Goal: Task Accomplishment & Management: Complete application form

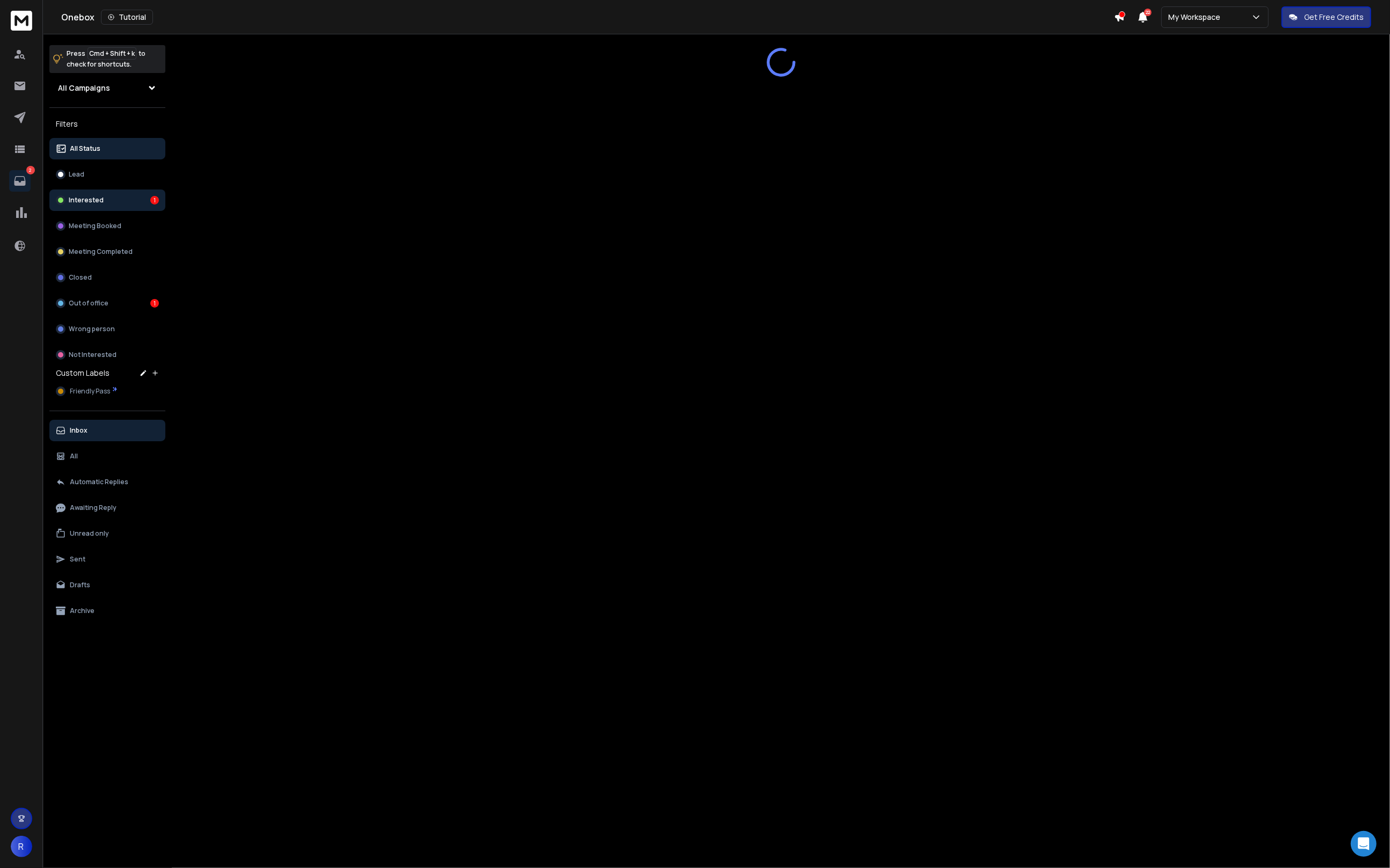
click at [110, 205] on button "Interested 1" at bounding box center [107, 199] width 116 height 21
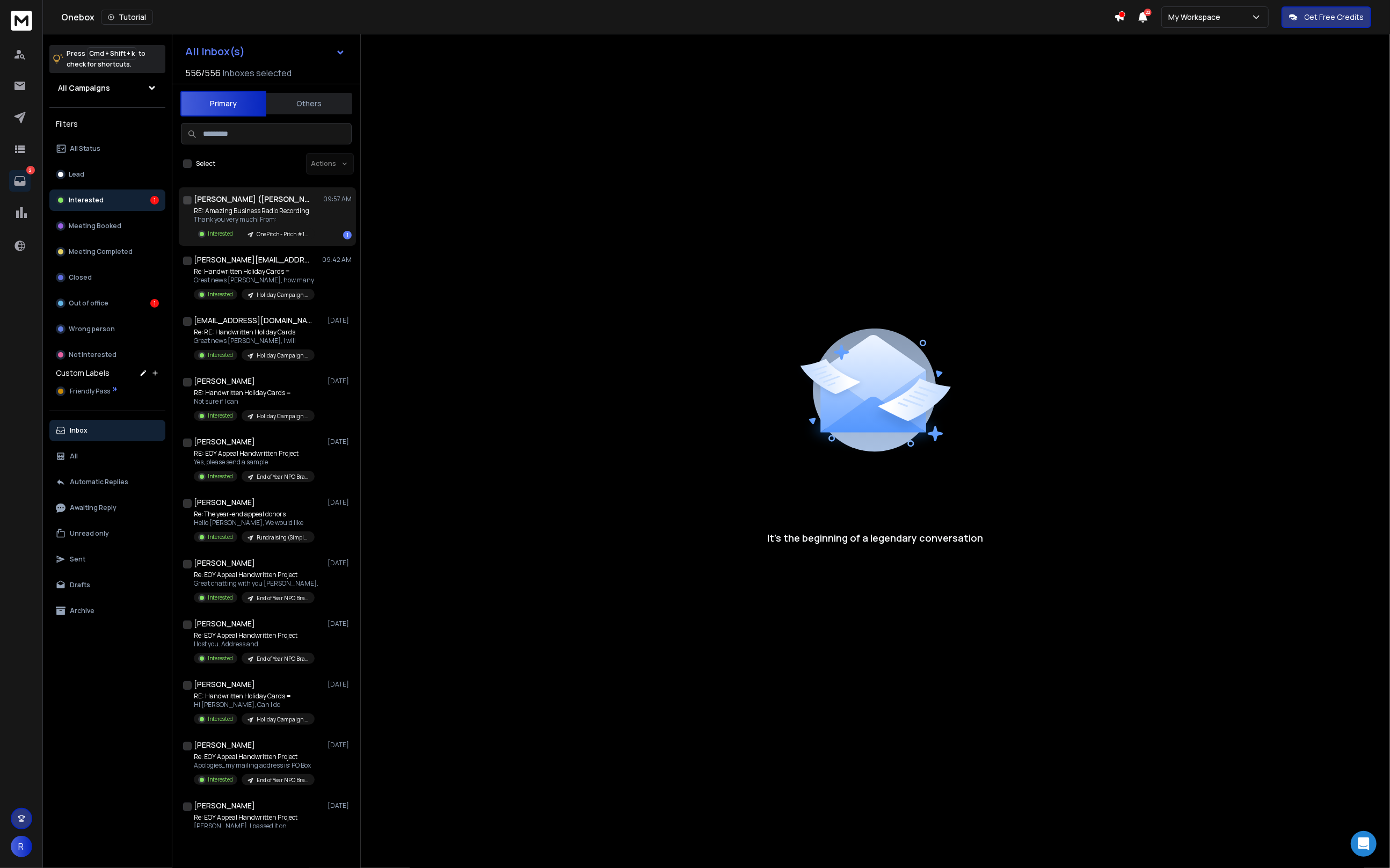
click at [254, 222] on p "Thank you very much! From:" at bounding box center [254, 219] width 121 height 9
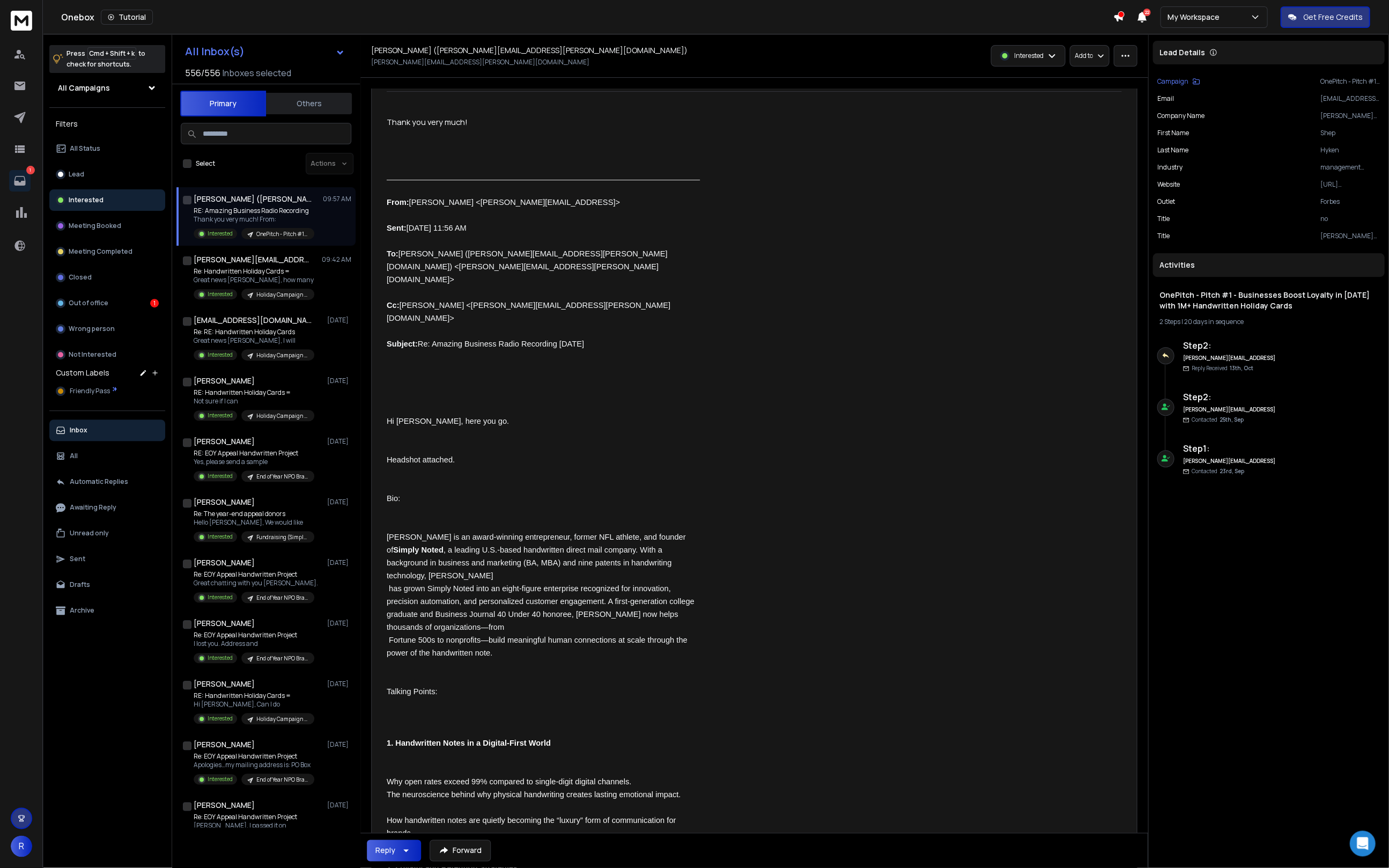
scroll to position [220, 0]
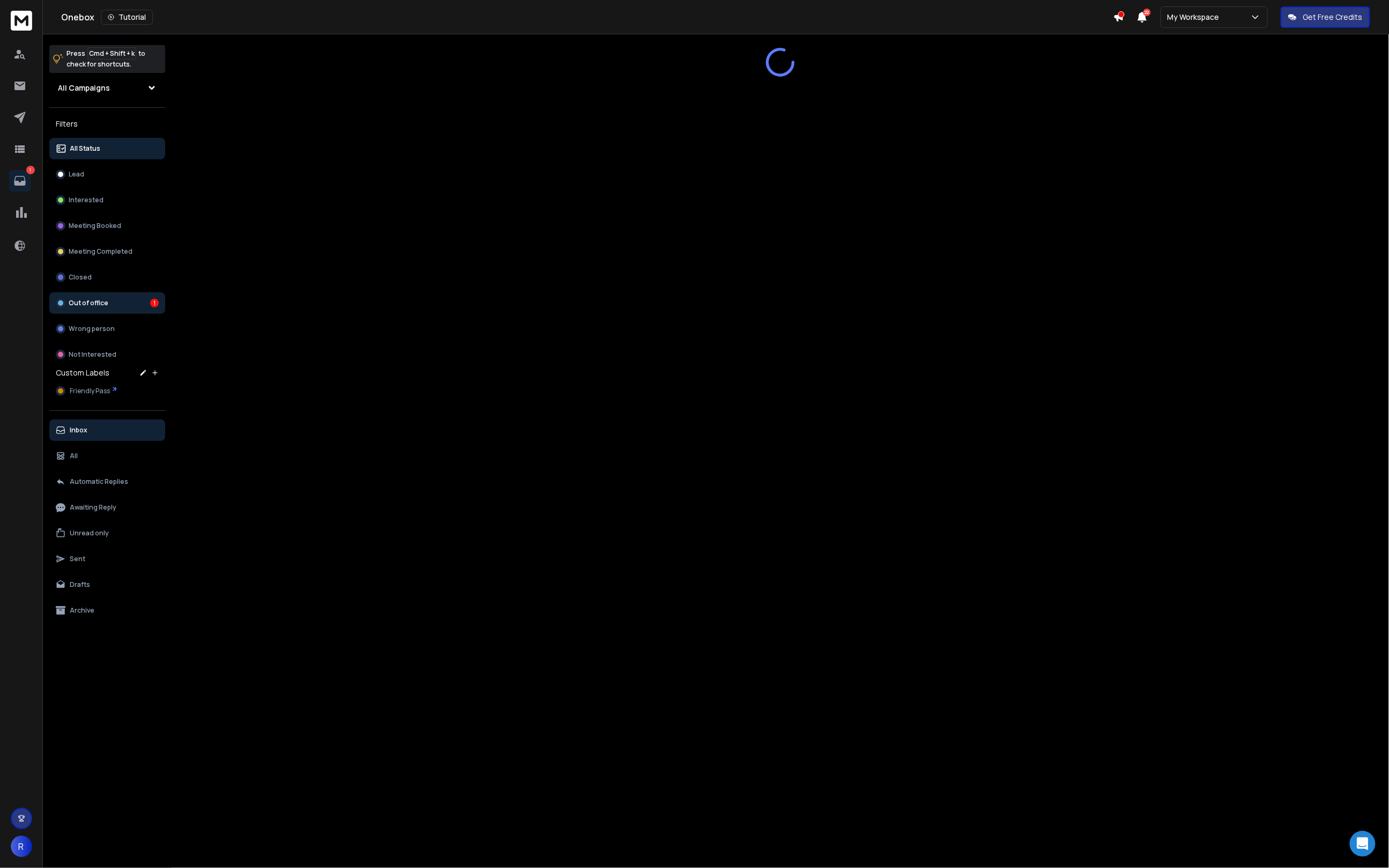
click at [121, 300] on button "Out of office 1" at bounding box center [106, 302] width 116 height 21
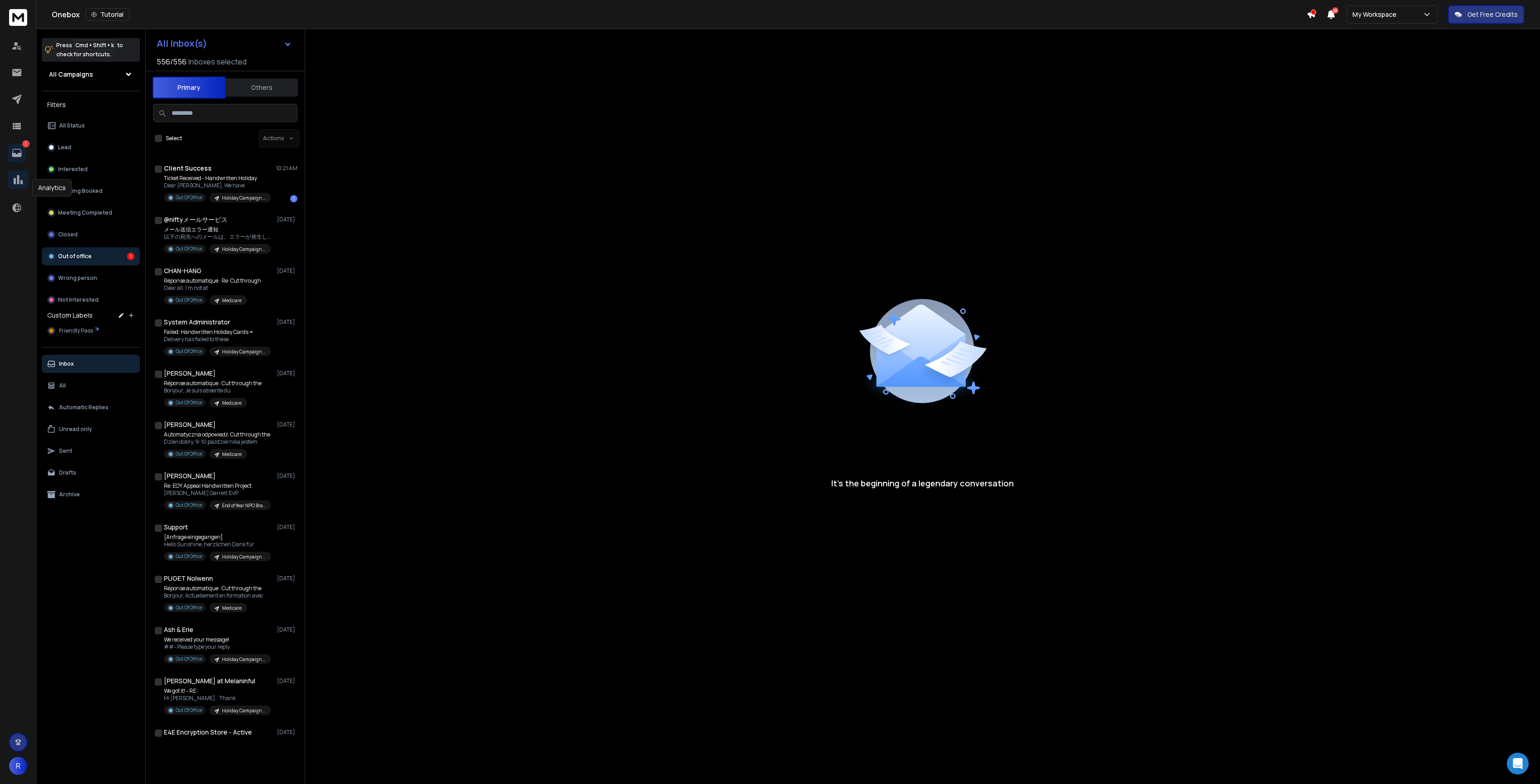
click at [22, 187] on icon at bounding box center [18, 179] width 14 height 14
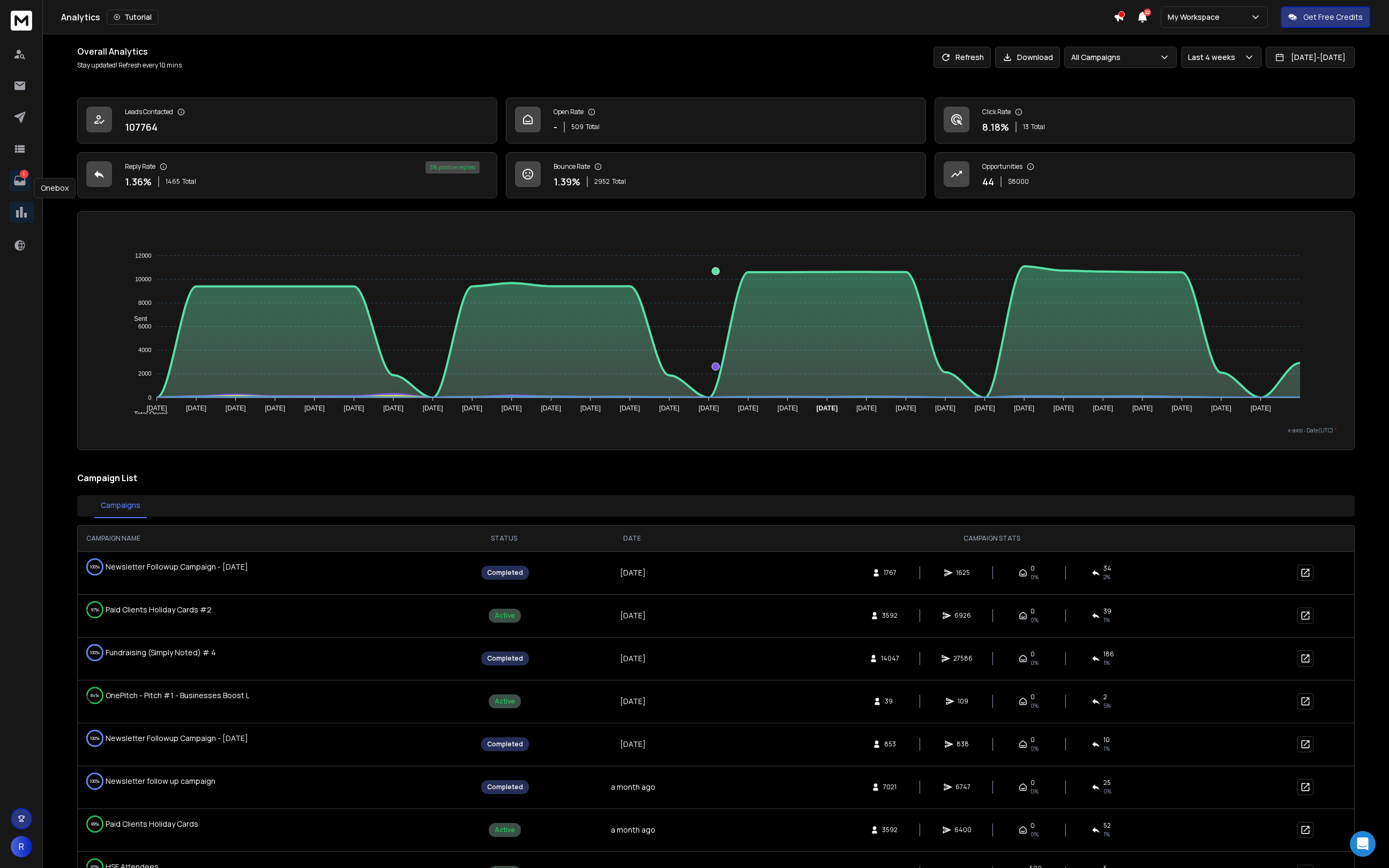
click at [20, 186] on icon at bounding box center [20, 180] width 13 height 13
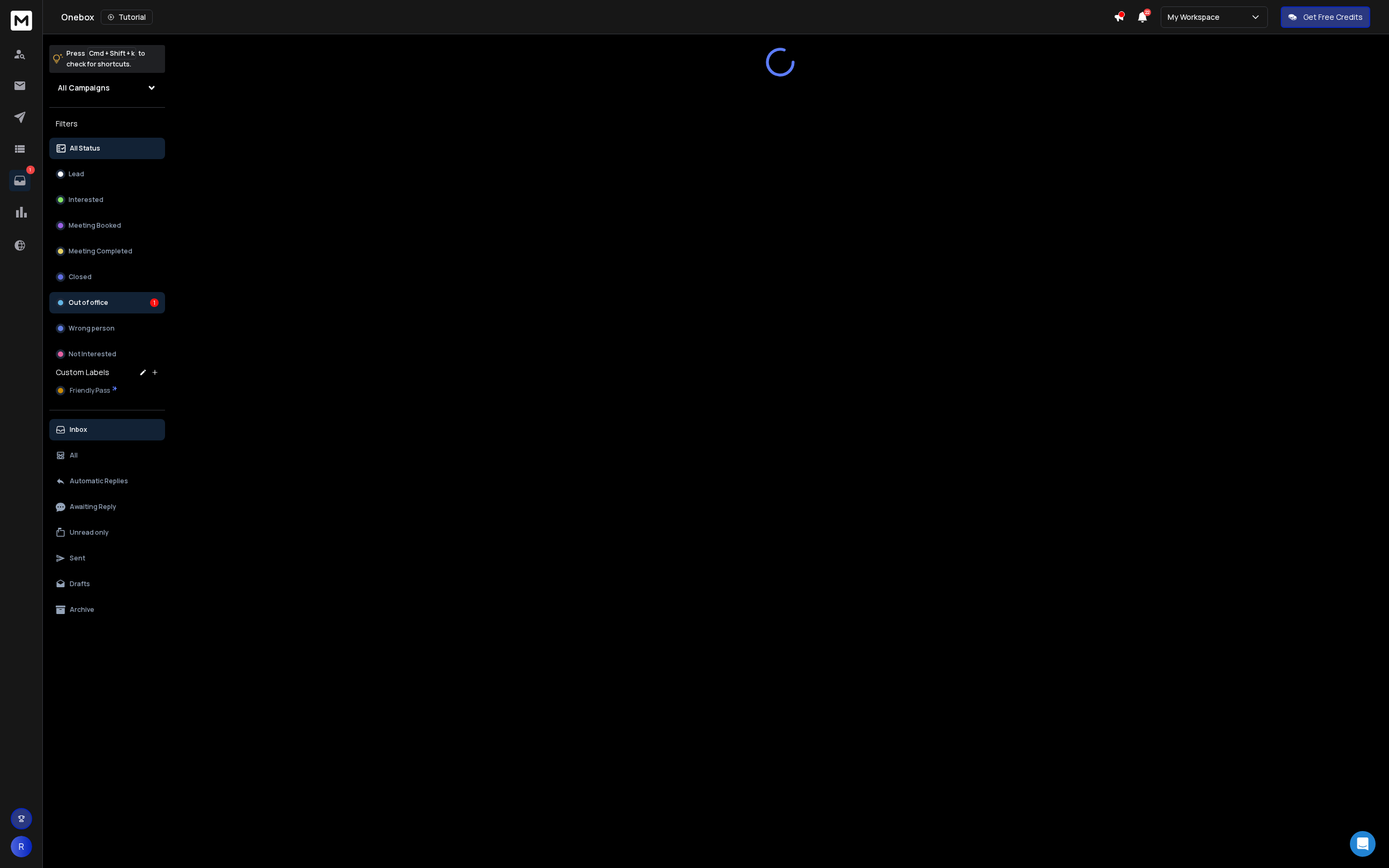
click at [108, 298] on button "Out of office 1" at bounding box center [106, 302] width 116 height 21
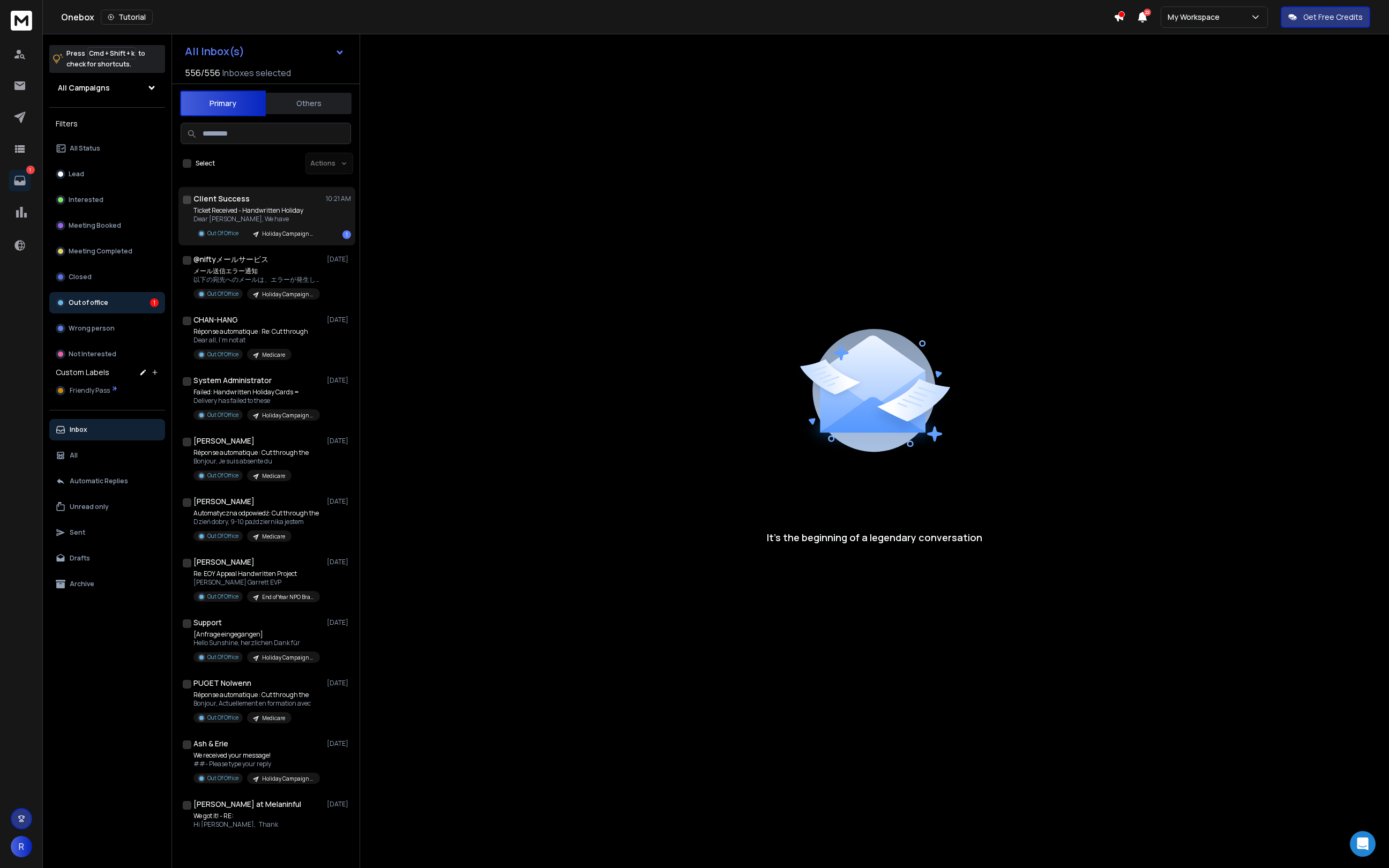
click at [267, 205] on div "Client Success 10:21 AM Ticket Received - Handwritten Holiday Dear Rick Elmore,…" at bounding box center [272, 215] width 158 height 45
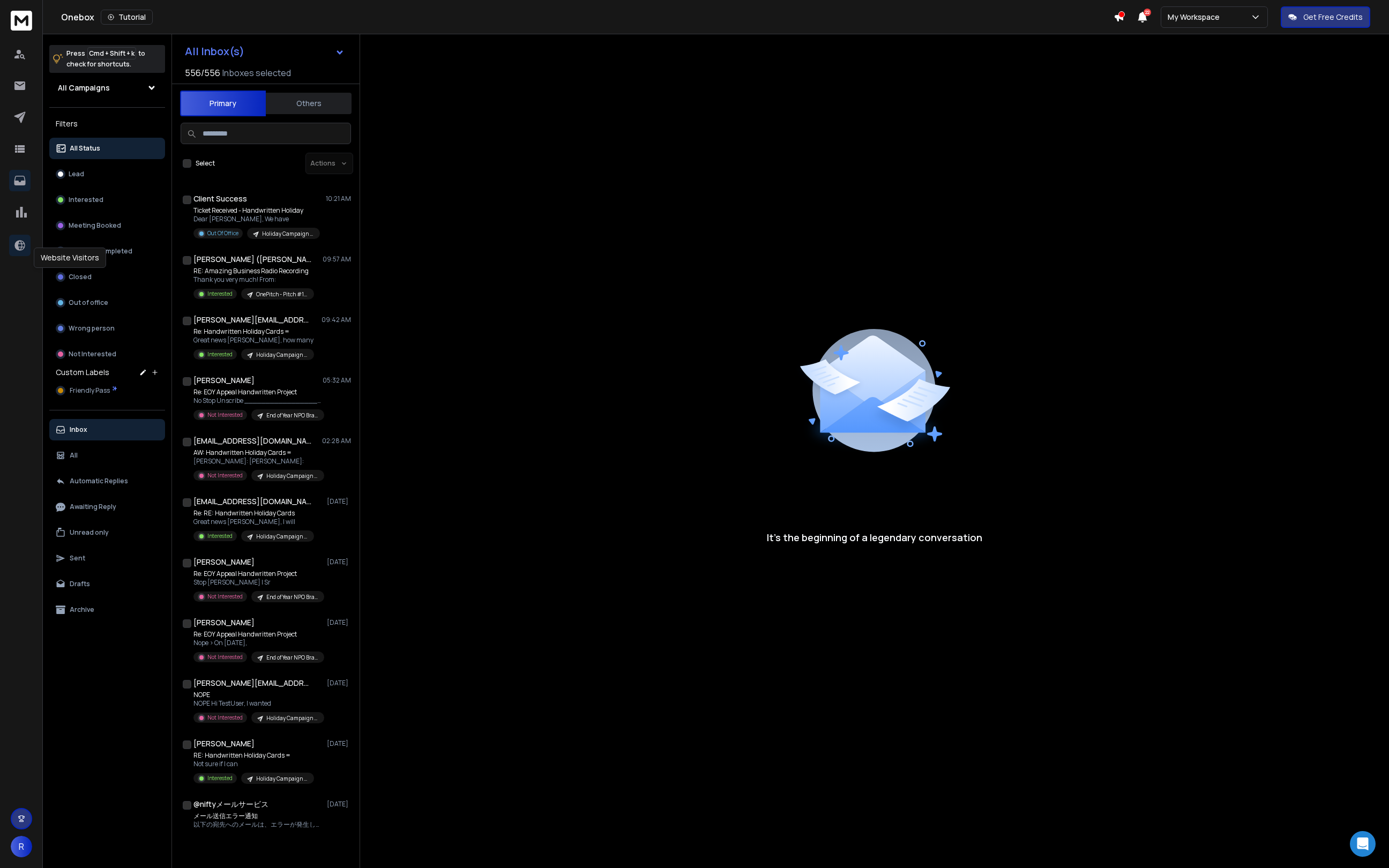
click at [15, 250] on icon at bounding box center [20, 245] width 10 height 10
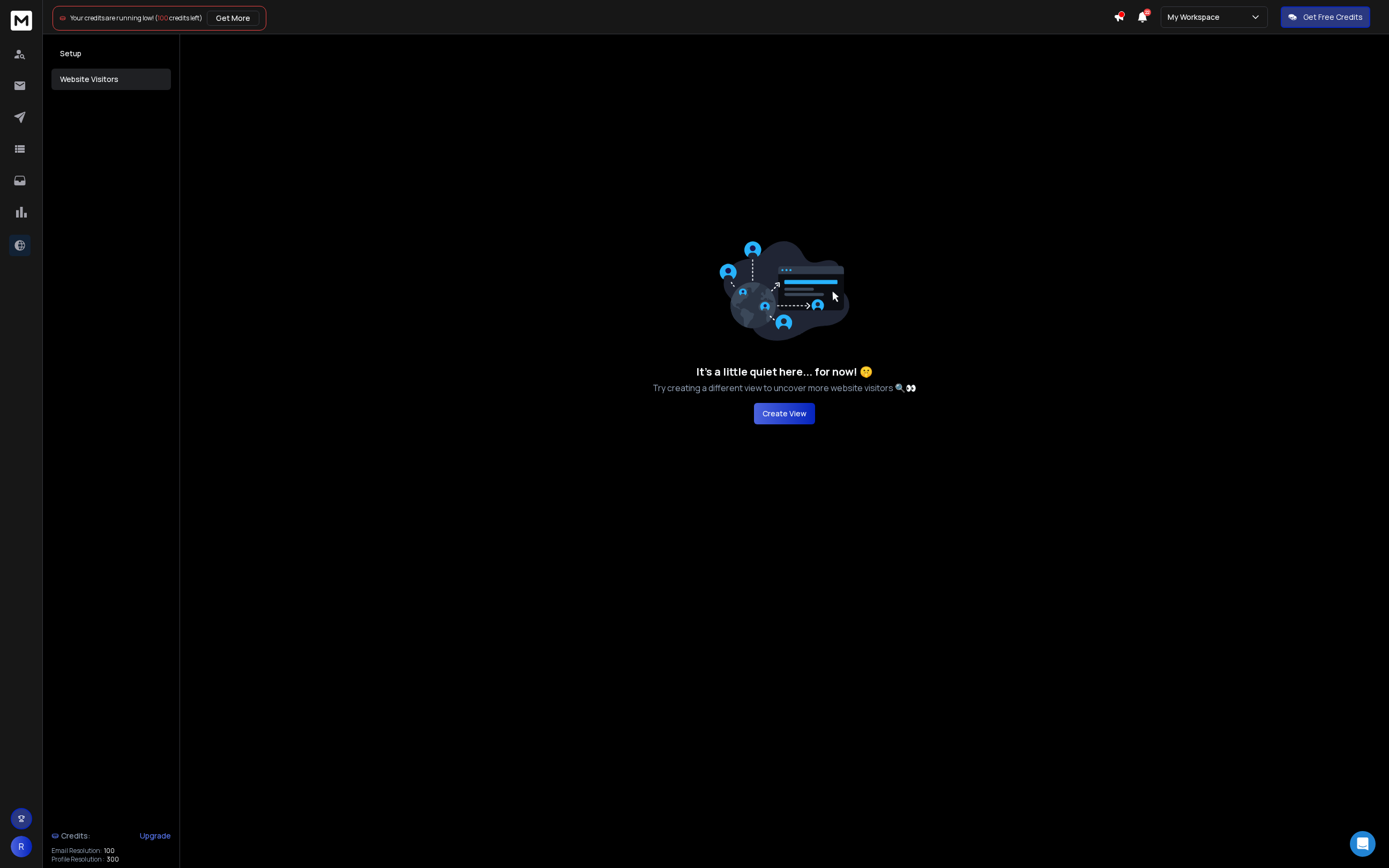
click at [119, 16] on span "Your credits are running low!" at bounding box center [112, 18] width 83 height 9
click at [250, 15] on button "Get More" at bounding box center [233, 17] width 52 height 15
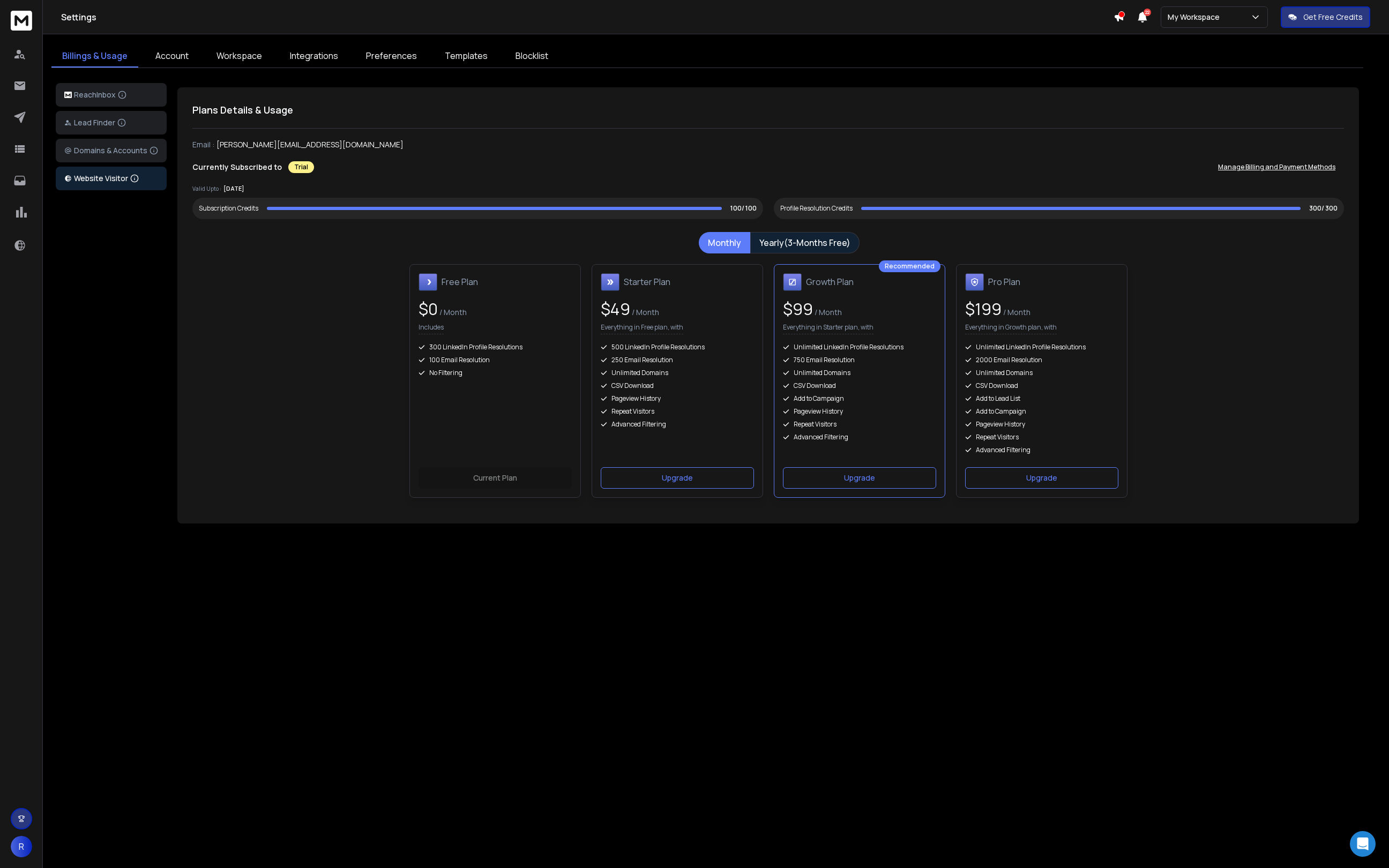
click at [782, 240] on button "Yearly(3-Months Free)" at bounding box center [804, 242] width 109 height 21
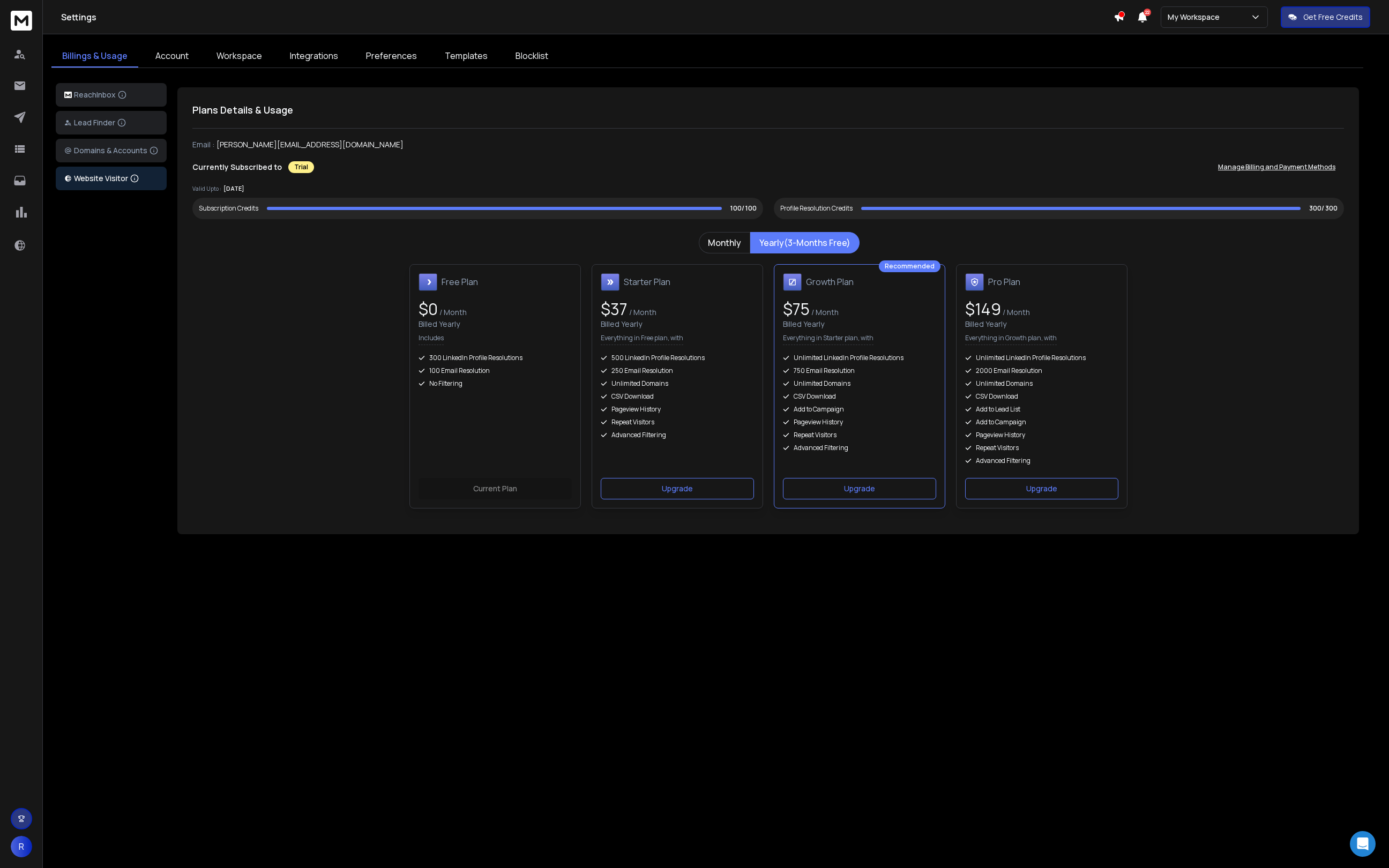
click at [1007, 356] on div "Unlimited LinkedIn Profile Resolutions" at bounding box center [1042, 358] width 154 height 9
click at [16, 250] on icon at bounding box center [20, 245] width 10 height 10
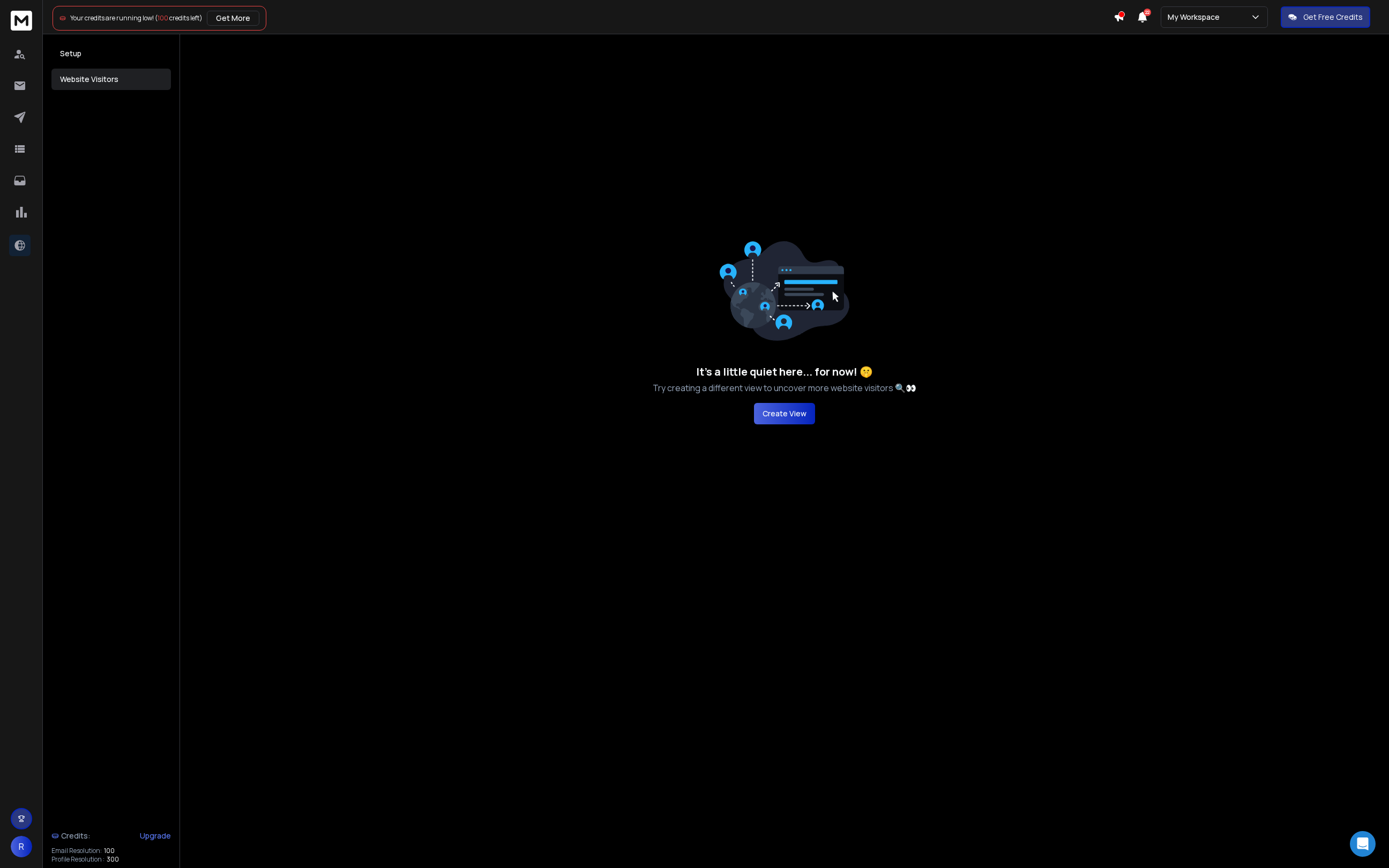
click at [794, 416] on button "Create View" at bounding box center [784, 413] width 61 height 21
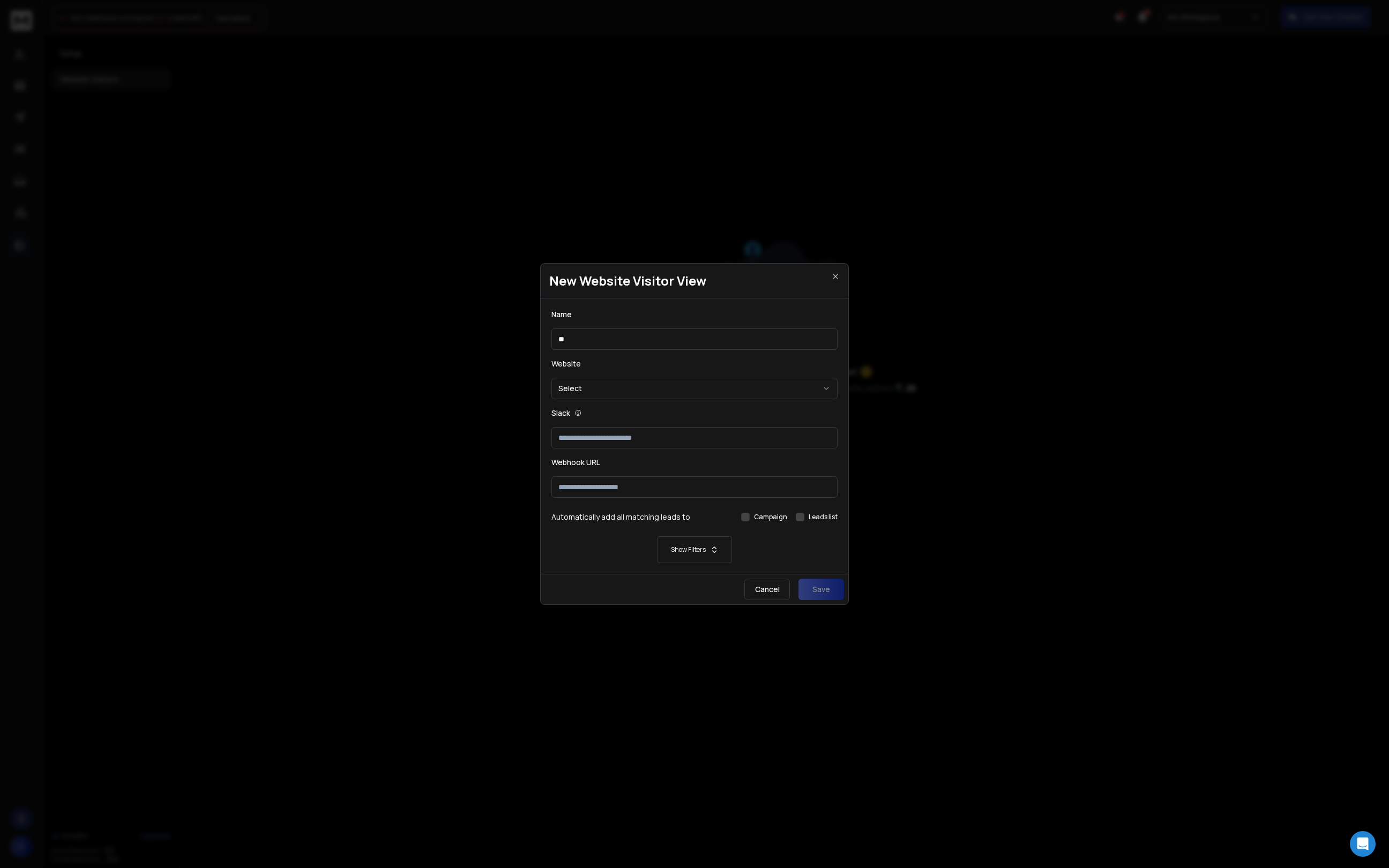
type input "*"
type input "**********"
click at [689, 392] on body "**********" at bounding box center [694, 434] width 1389 height 868
click at [625, 436] on input at bounding box center [695, 437] width 287 height 21
click at [722, 442] on input at bounding box center [695, 437] width 287 height 21
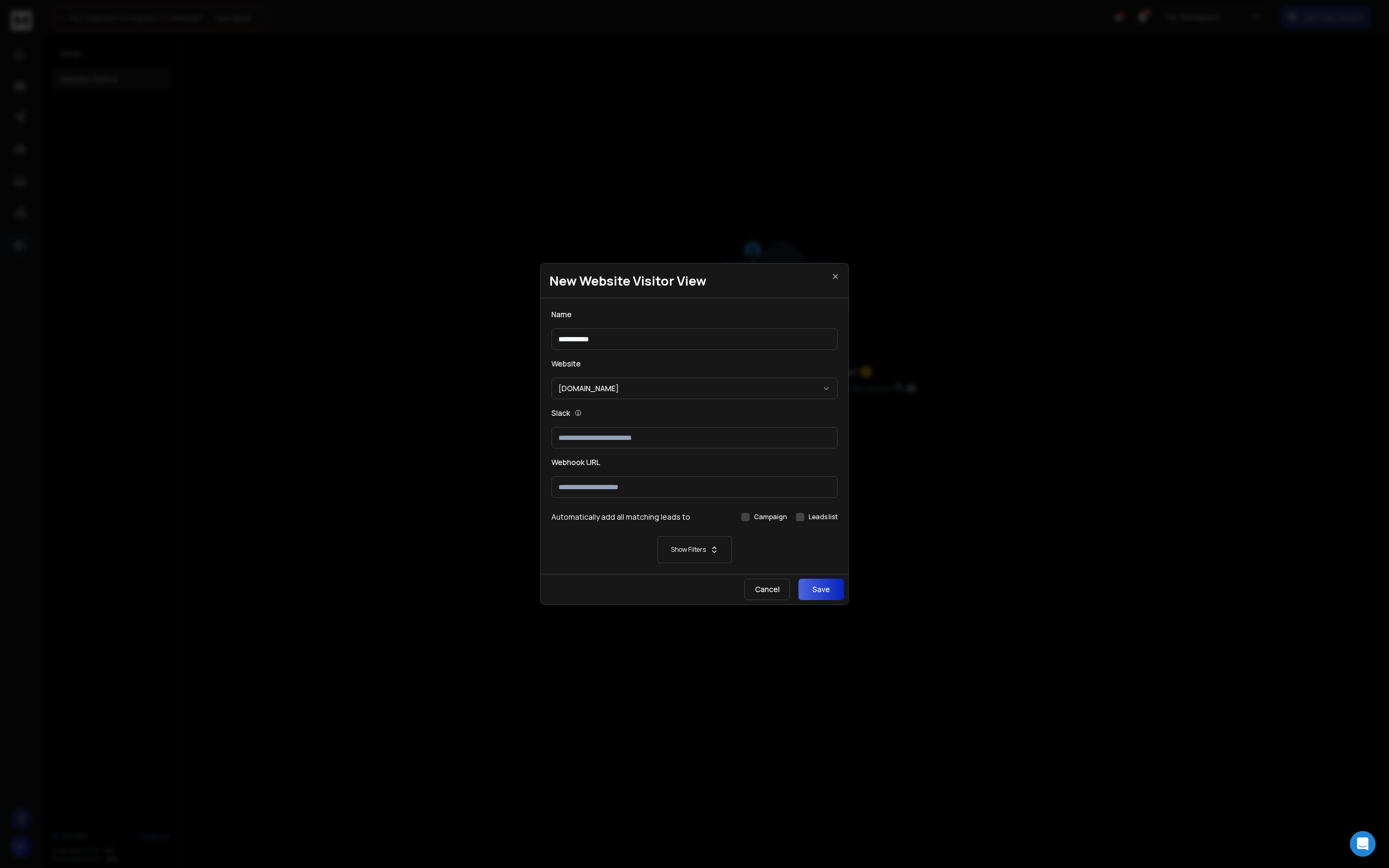
click at [675, 485] on input at bounding box center [695, 486] width 287 height 21
click at [804, 516] on button "Name" at bounding box center [800, 517] width 9 height 9
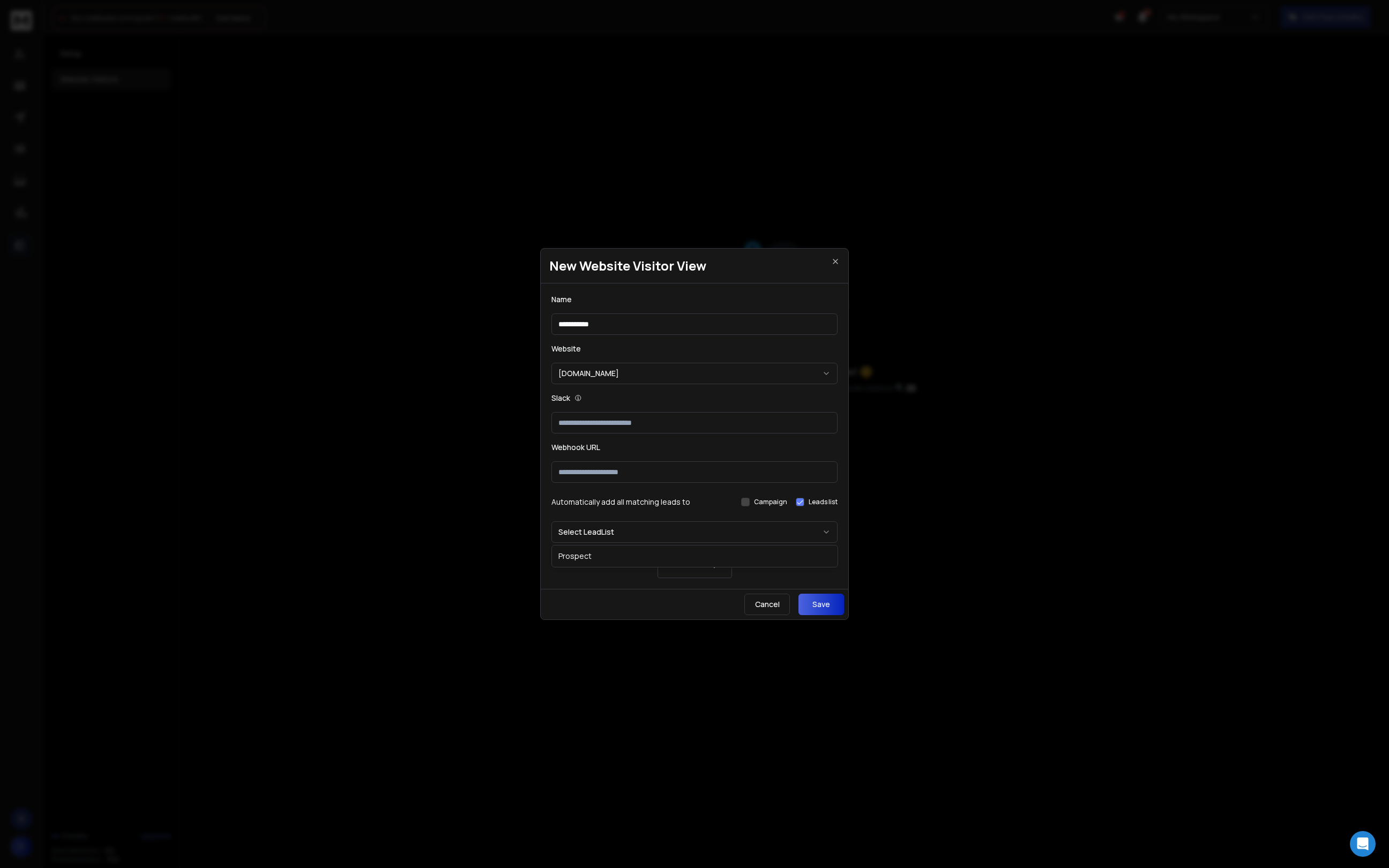
click at [685, 530] on body "**********" at bounding box center [694, 434] width 1389 height 868
click at [620, 461] on div "Webhook URL" at bounding box center [695, 461] width 287 height 40
click at [624, 470] on input at bounding box center [695, 472] width 287 height 21
click at [620, 427] on input at bounding box center [695, 422] width 287 height 21
click at [580, 449] on label "Webhook URL" at bounding box center [576, 447] width 49 height 10
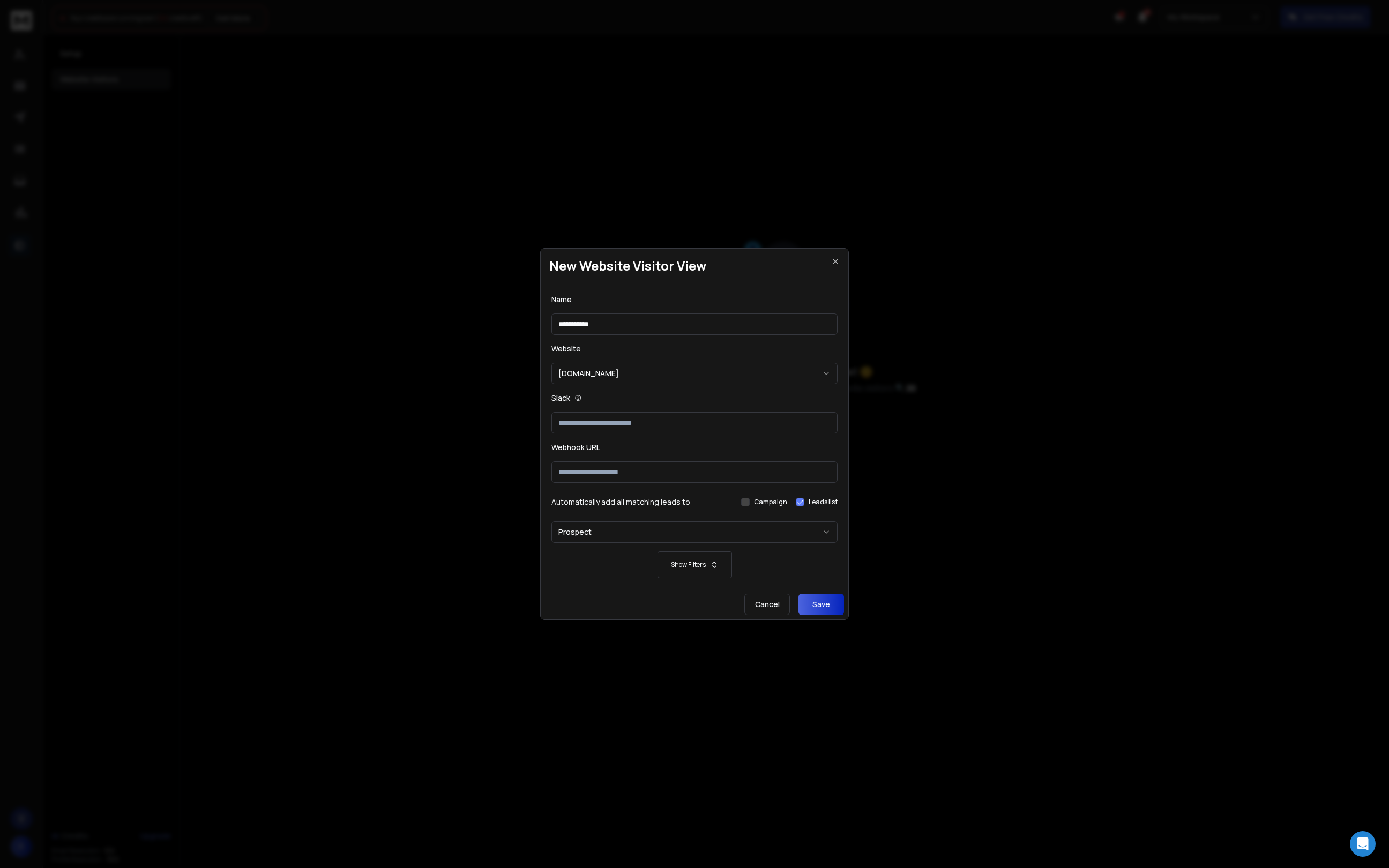
click at [588, 478] on input at bounding box center [695, 472] width 287 height 21
click at [723, 572] on div "Show Filters" at bounding box center [694, 564] width 75 height 27
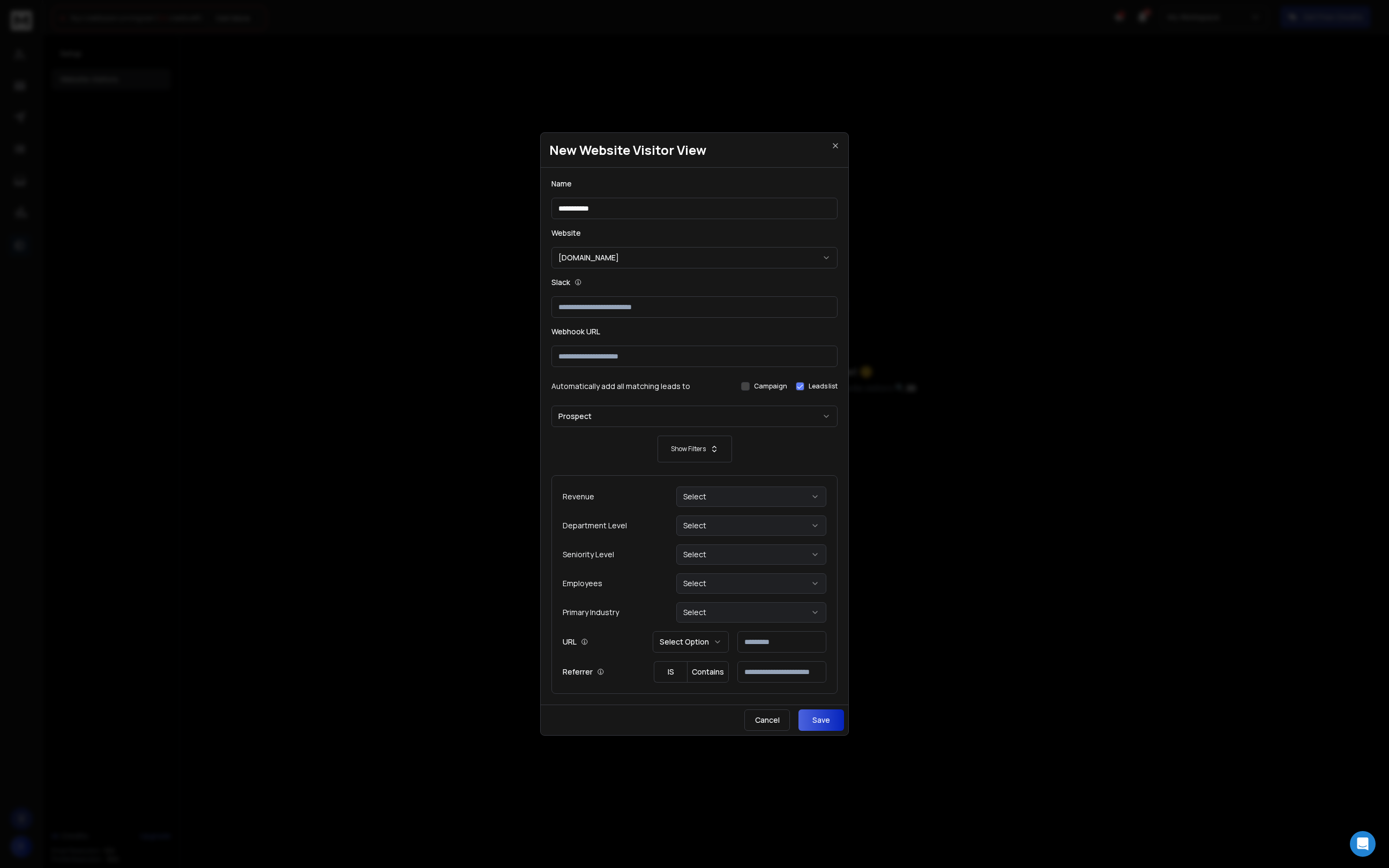
click at [616, 347] on input at bounding box center [695, 356] width 287 height 21
click at [818, 731] on button "Save" at bounding box center [821, 720] width 45 height 21
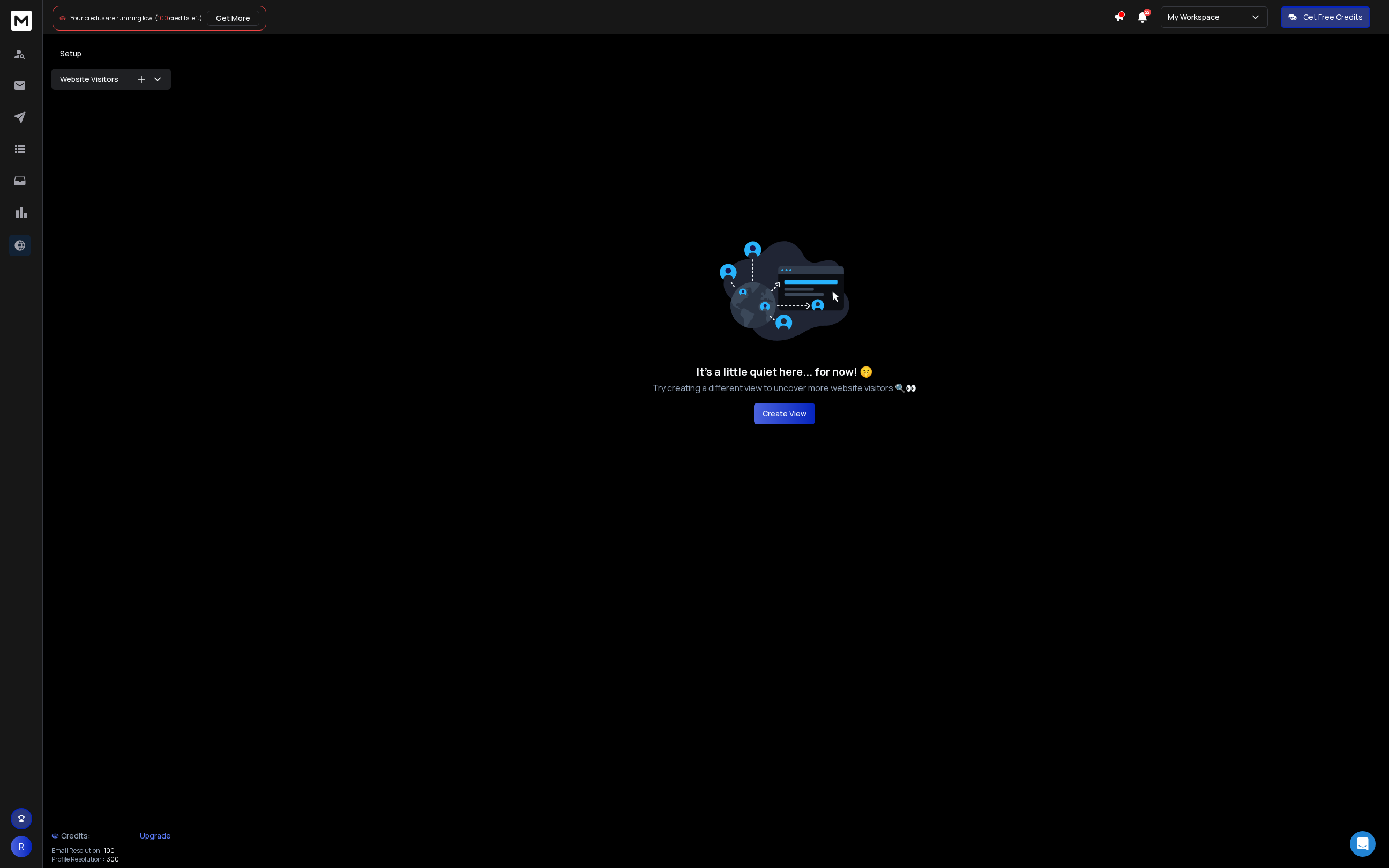
click at [77, 79] on button "Website Visitors" at bounding box center [111, 79] width 119 height 21
click at [89, 124] on div "SimplyNoted" at bounding box center [87, 125] width 45 height 10
drag, startPoint x: 100, startPoint y: 69, endPoint x: 100, endPoint y: 79, distance: 10.0
click at [101, 69] on button "Website Visitors" at bounding box center [111, 79] width 119 height 21
click at [83, 122] on div "SimplyNoted" at bounding box center [87, 125] width 45 height 10
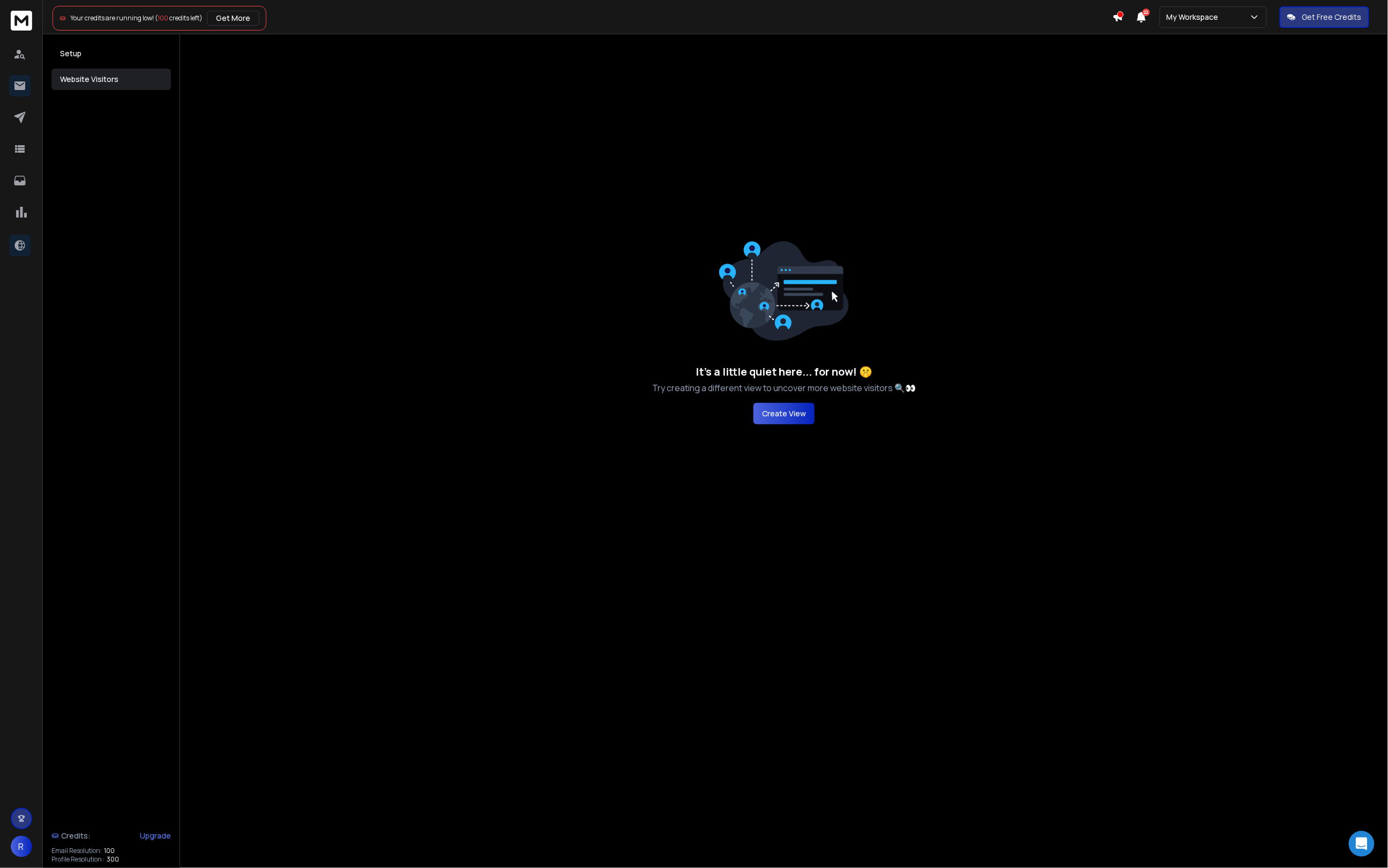
click at [31, 81] on link at bounding box center [20, 85] width 21 height 21
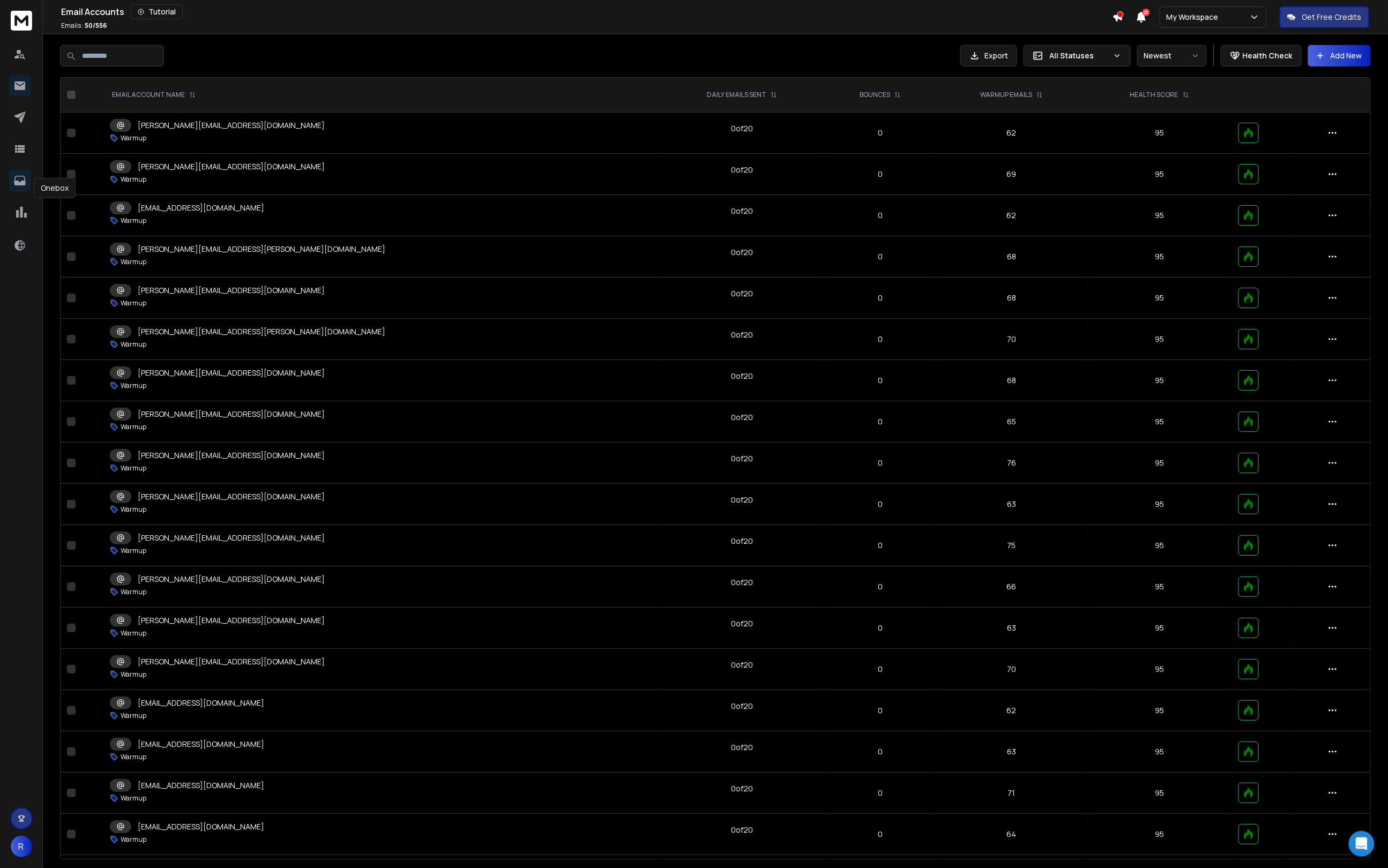
click at [22, 185] on icon at bounding box center [19, 180] width 11 height 9
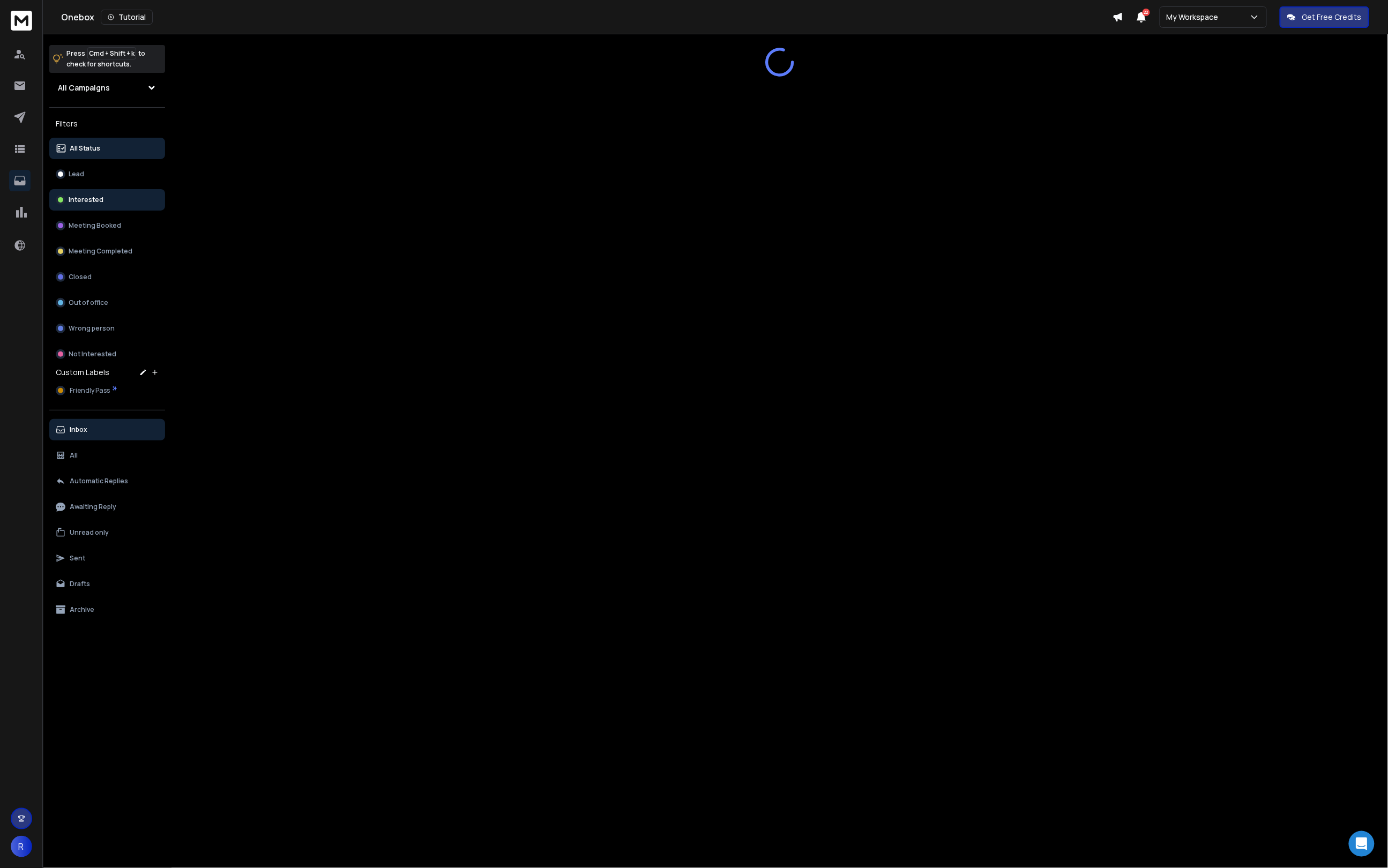
click at [95, 202] on p "Interested" at bounding box center [86, 200] width 35 height 9
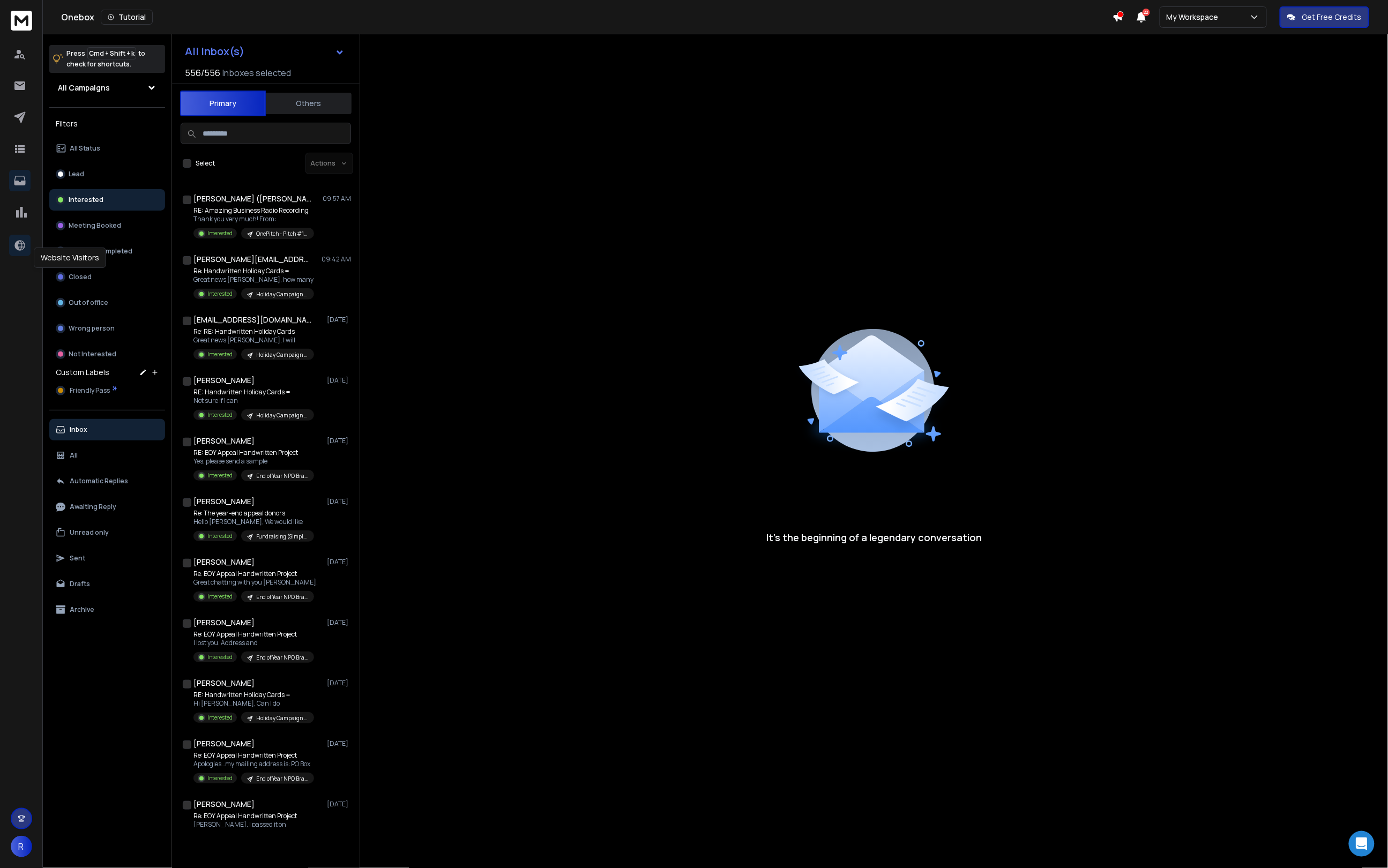
click at [17, 250] on icon at bounding box center [20, 245] width 10 height 10
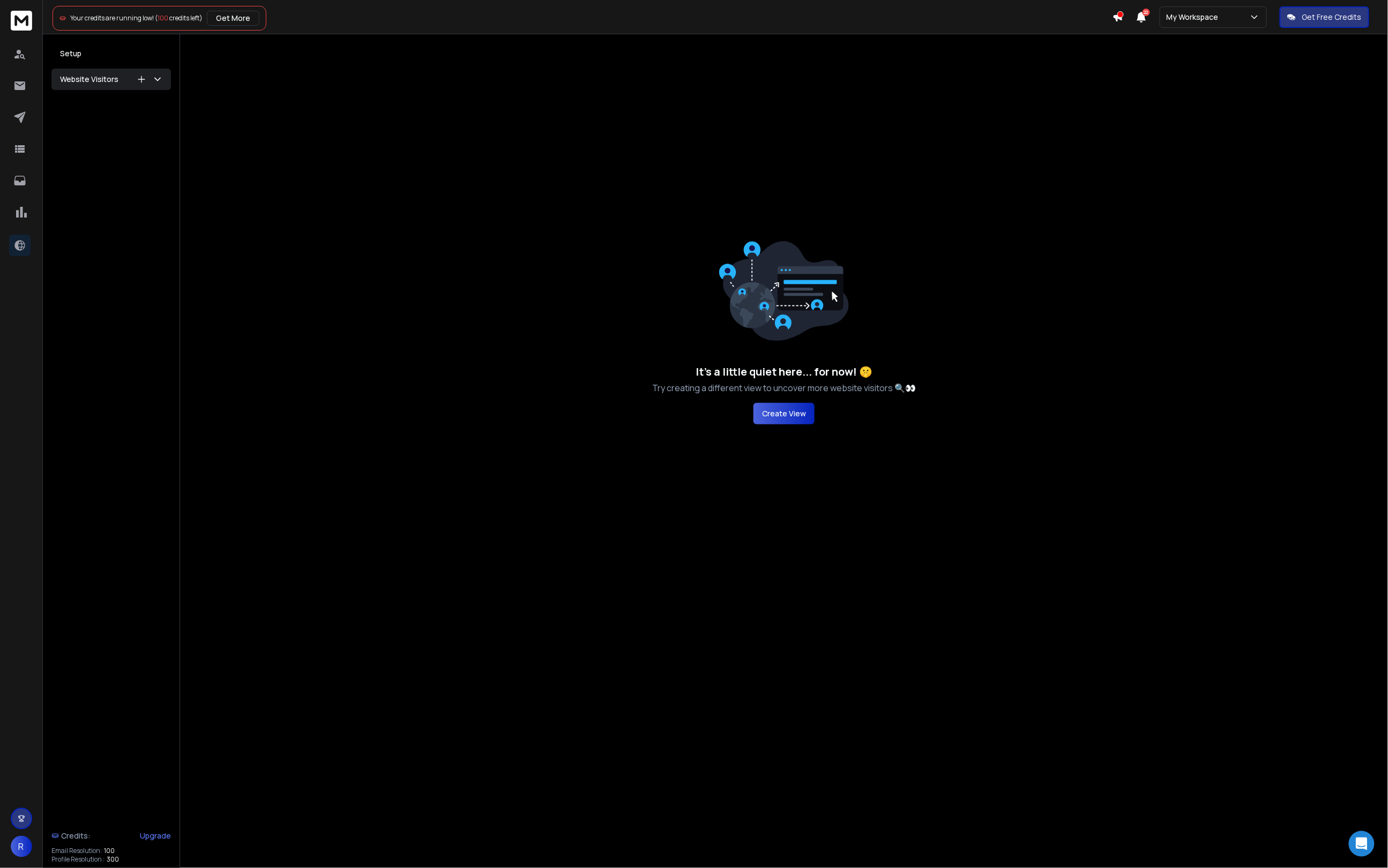
click at [106, 78] on button "Website Visitors" at bounding box center [111, 79] width 119 height 21
click at [100, 124] on div "SimplyNoted" at bounding box center [87, 125] width 45 height 10
click at [794, 425] on div "It's a little quiet here... for now! 🤫 Try creating a different view to uncover…" at bounding box center [784, 325] width 1182 height 564
click at [790, 419] on button "Create View" at bounding box center [783, 413] width 61 height 21
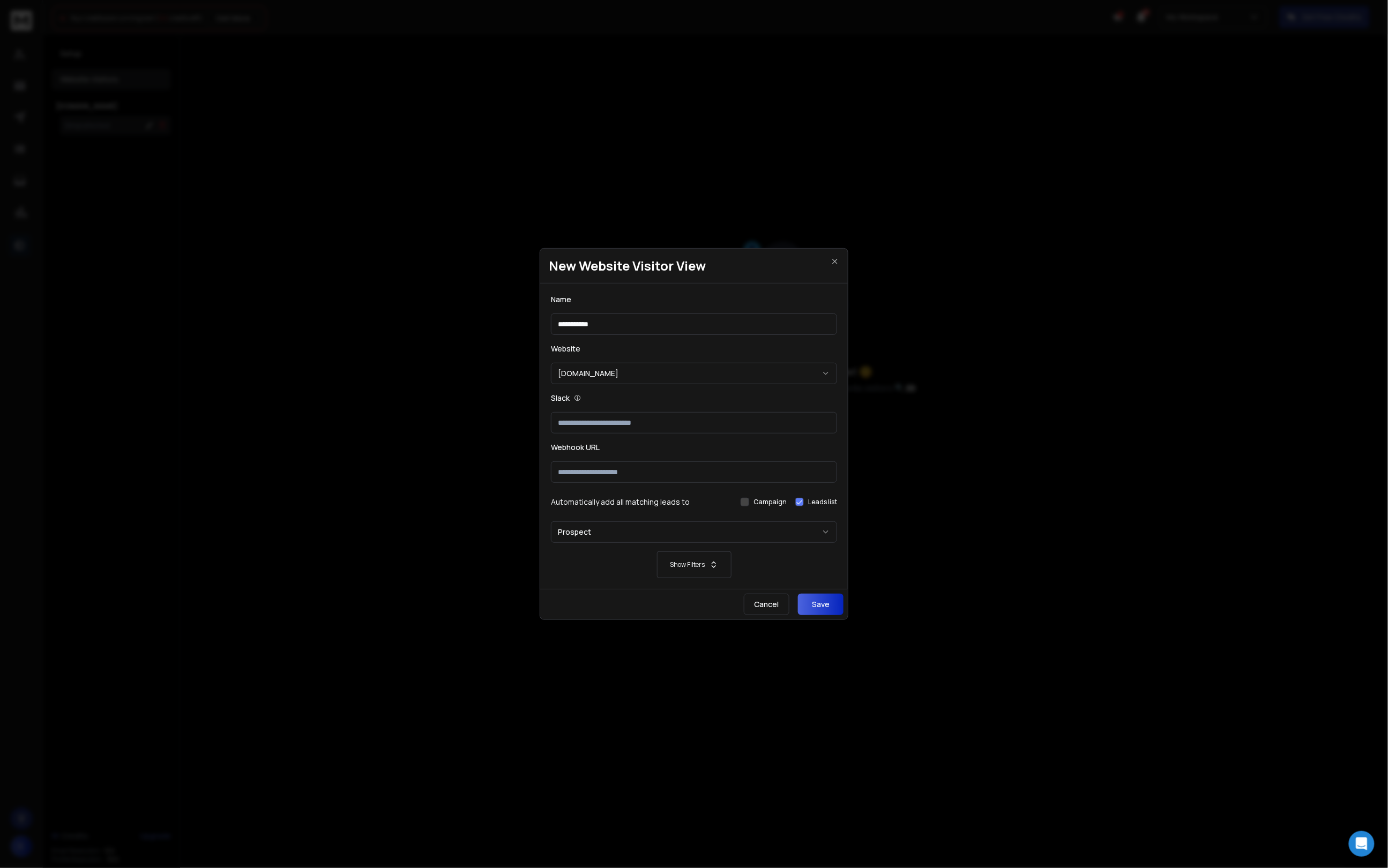
click at [618, 469] on input at bounding box center [694, 472] width 287 height 21
click at [603, 431] on input at bounding box center [694, 422] width 287 height 21
click at [605, 444] on div "Webhook URL" at bounding box center [694, 447] width 287 height 10
click at [666, 507] on h3 "Automatically add all matching leads to" at bounding box center [620, 502] width 139 height 10
click at [715, 467] on input at bounding box center [694, 472] width 287 height 21
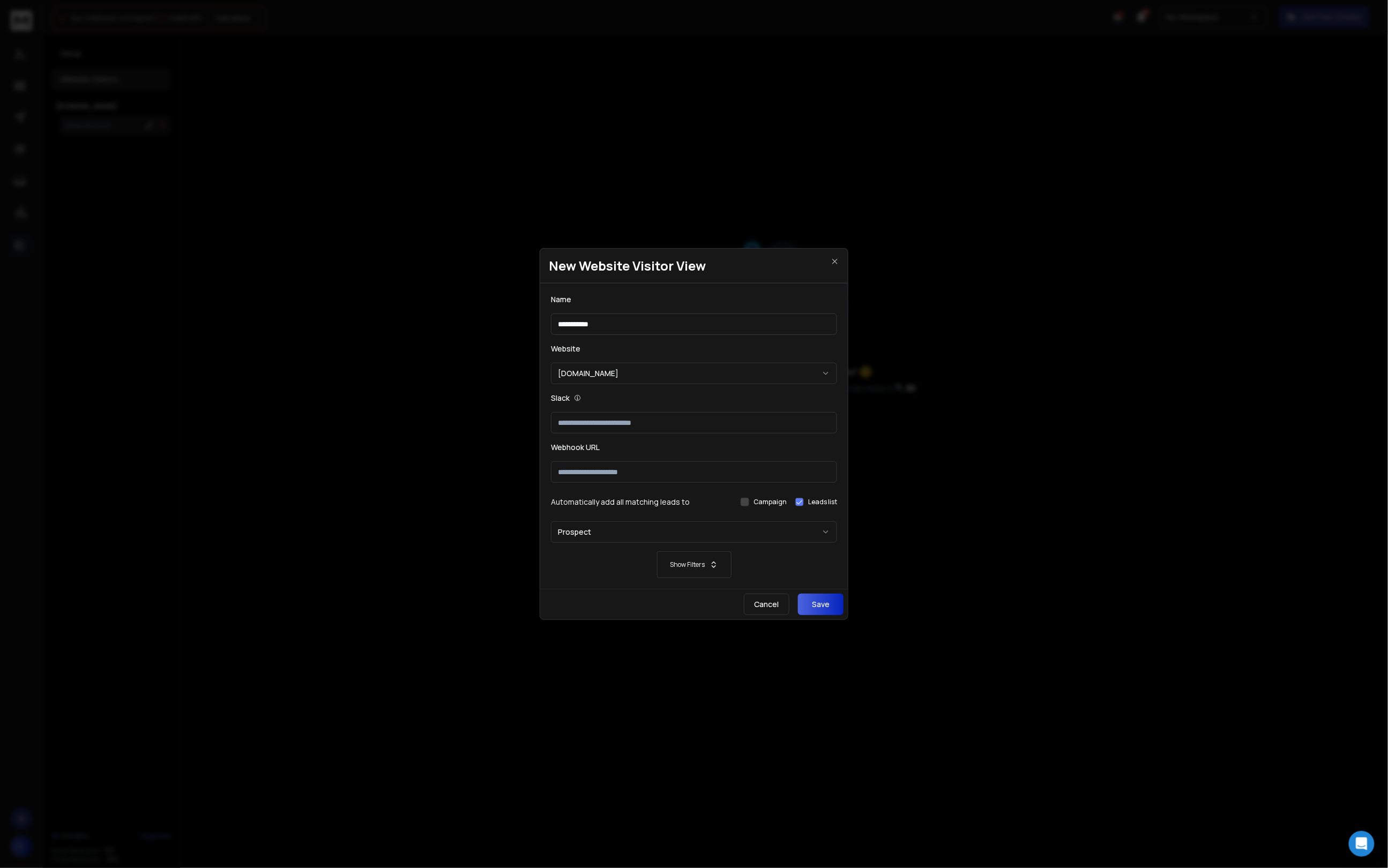
click at [695, 423] on input at bounding box center [694, 422] width 287 height 21
click at [649, 476] on input at bounding box center [694, 472] width 287 height 21
click at [836, 257] on icon "button" at bounding box center [835, 262] width 9 height 9
